Goal: Find specific page/section: Find specific page/section

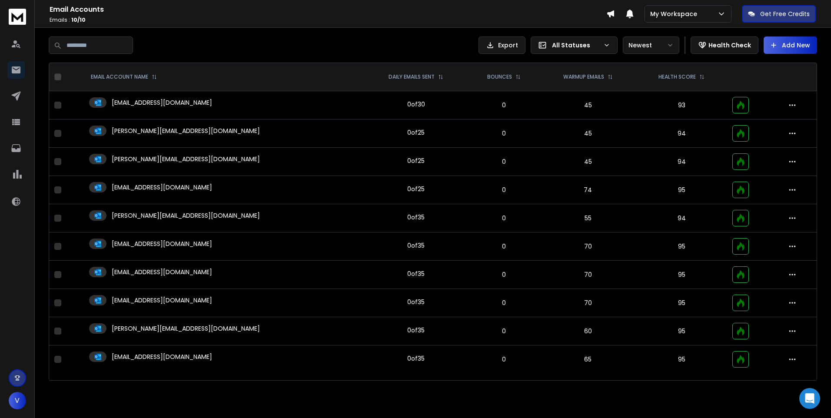
click at [25, 153] on div at bounding box center [17, 149] width 20 height 21
click at [22, 152] on link at bounding box center [15, 147] width 17 height 17
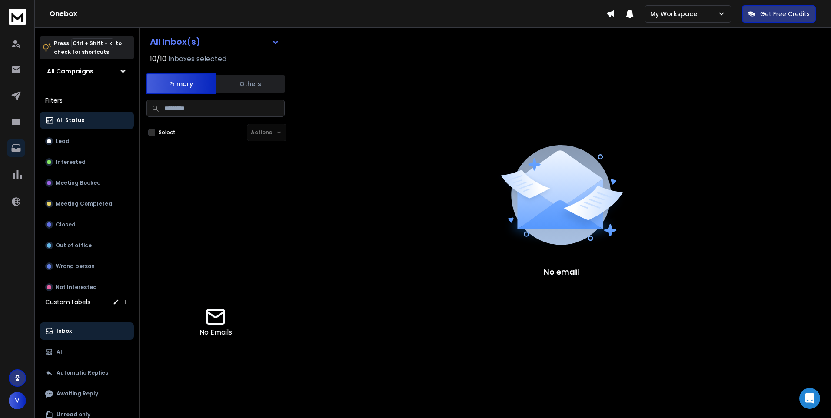
click at [20, 105] on div at bounding box center [17, 97] width 20 height 21
click at [21, 100] on icon at bounding box center [16, 96] width 10 height 10
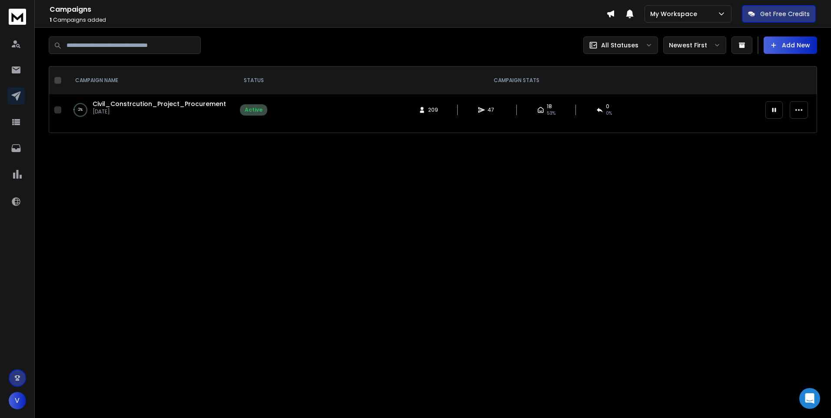
click at [109, 100] on span "Civil_Constrcution_Project_Procurement" at bounding box center [159, 103] width 133 height 9
